Goal: Navigation & Orientation: Find specific page/section

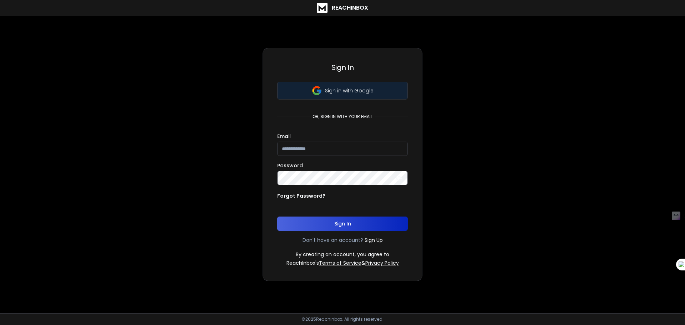
click at [359, 90] on p "Sign in with Google" at bounding box center [349, 90] width 49 height 7
click at [364, 90] on p "Sign in with Google" at bounding box center [349, 90] width 49 height 7
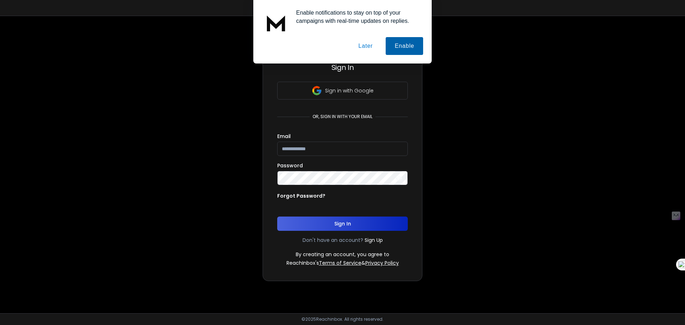
click at [412, 38] on button "Enable" at bounding box center [404, 46] width 37 height 18
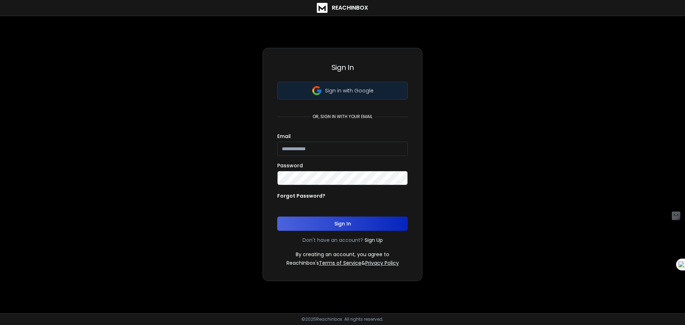
click at [323, 88] on button "Sign in with Google" at bounding box center [342, 91] width 131 height 18
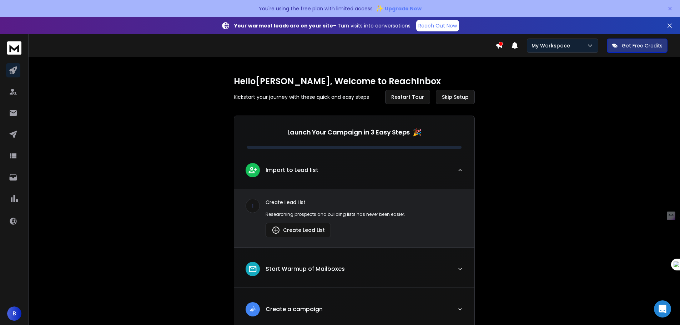
click at [549, 46] on p "My Workspace" at bounding box center [551, 45] width 41 height 7
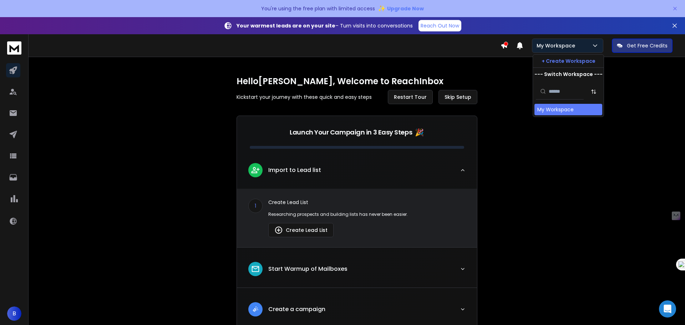
click at [549, 46] on p "My Workspace" at bounding box center [557, 45] width 41 height 7
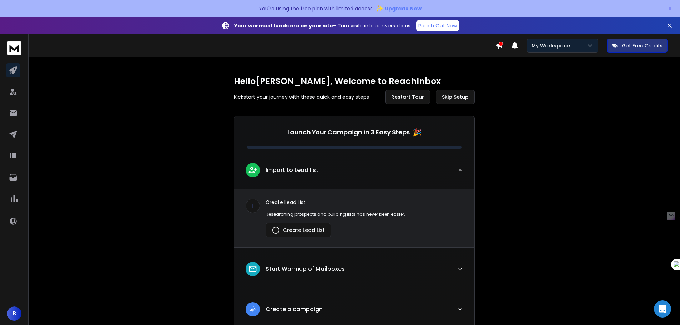
click at [549, 46] on p "My Workspace" at bounding box center [551, 45] width 41 height 7
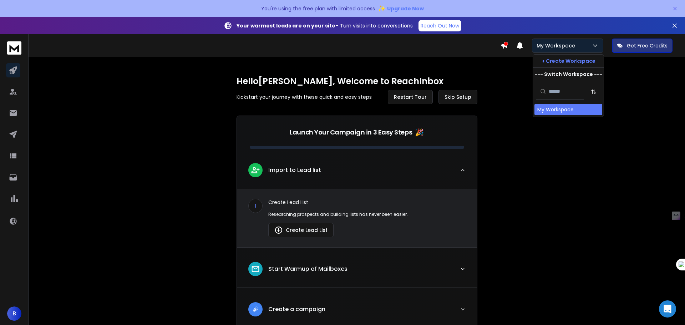
click at [549, 46] on p "My Workspace" at bounding box center [557, 45] width 41 height 7
